Goal: Task Accomplishment & Management: Use online tool/utility

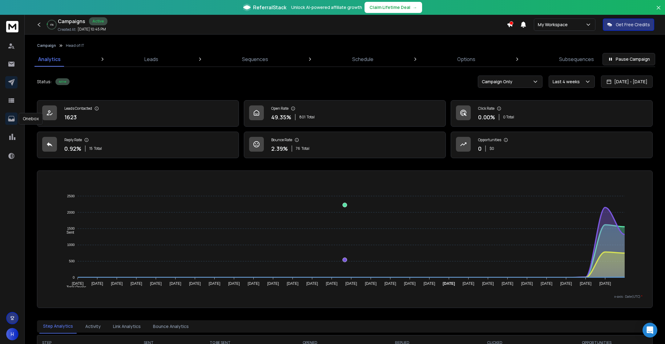
click at [9, 116] on icon at bounding box center [11, 118] width 7 height 7
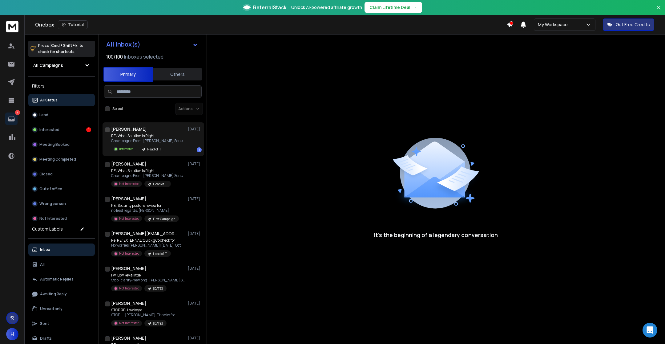
click at [147, 135] on p "RE: What Solution Is Right" at bounding box center [147, 135] width 72 height 5
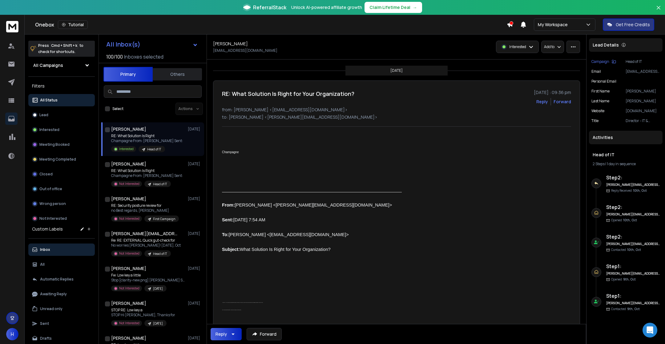
click at [148, 137] on p "RE: What Solution Is Right" at bounding box center [147, 135] width 72 height 5
click at [521, 47] on p "Interested" at bounding box center [517, 46] width 17 height 5
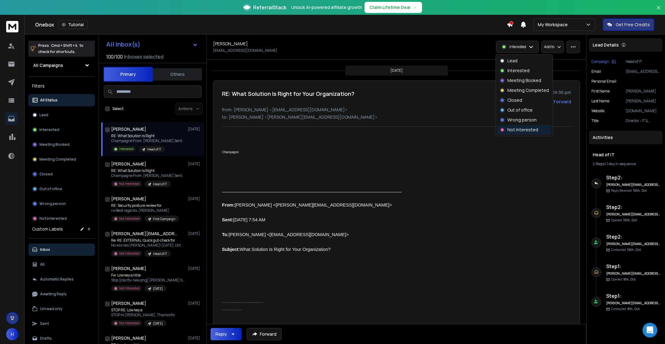
click at [520, 127] on p "Not Interested" at bounding box center [523, 130] width 31 height 6
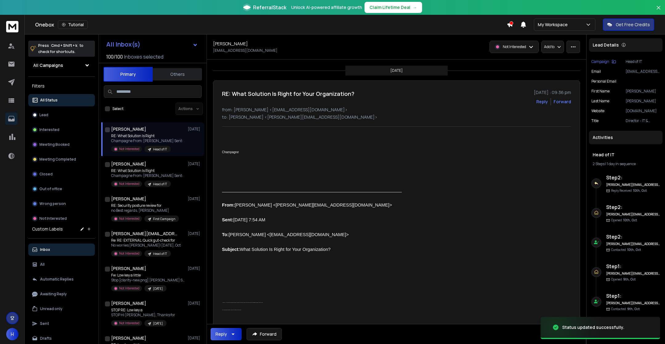
click at [422, 26] on div "Onebox Tutorial" at bounding box center [271, 24] width 472 height 9
click at [81, 228] on icon at bounding box center [82, 228] width 3 height 3
click at [88, 229] on icon at bounding box center [89, 229] width 2 height 0
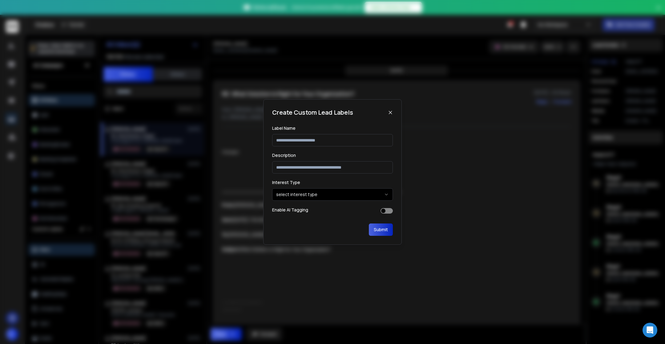
click at [300, 143] on input "Label Name" at bounding box center [332, 140] width 121 height 12
click at [282, 143] on input "Label Name" at bounding box center [332, 140] width 121 height 12
click at [270, 170] on div "Create Custom Lead Labels Label Name Description Interest Type select interest …" at bounding box center [332, 171] width 139 height 145
click at [316, 193] on button "select interest type" at bounding box center [332, 194] width 121 height 12
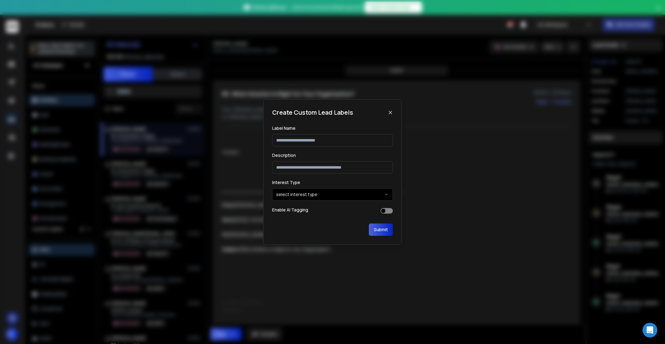
click at [390, 116] on div "Create Custom Lead Labels" at bounding box center [332, 112] width 121 height 9
click at [391, 115] on icon at bounding box center [390, 112] width 5 height 5
